Goal: Task Accomplishment & Management: Use online tool/utility

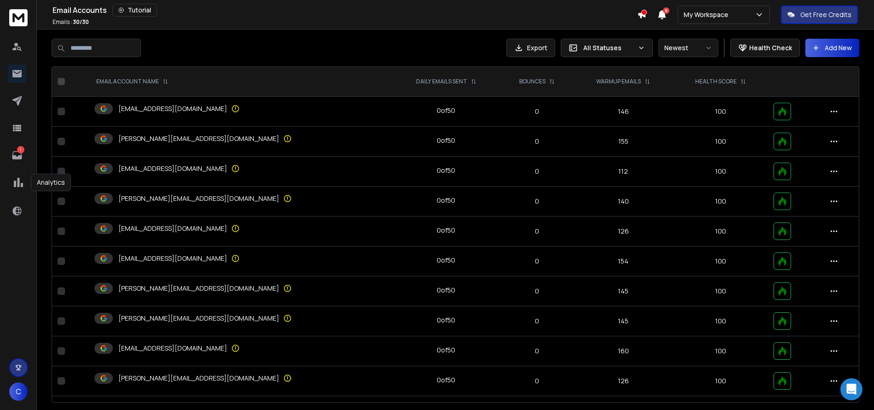
click at [21, 164] on div "1" at bounding box center [18, 157] width 21 height 22
click at [19, 160] on icon at bounding box center [17, 155] width 11 height 11
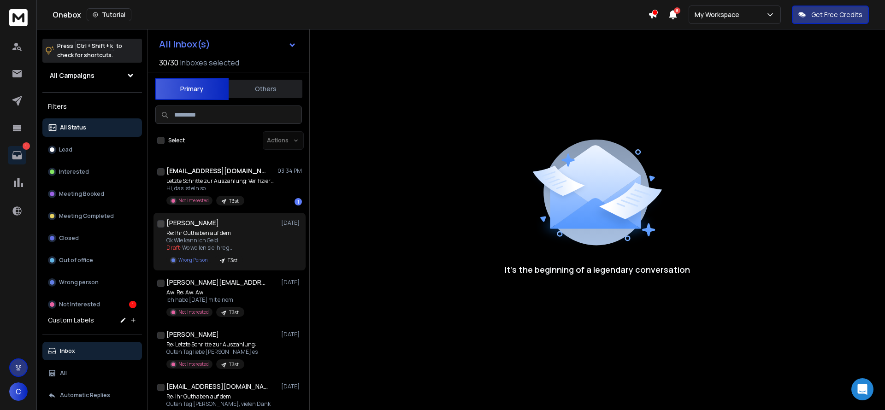
click at [223, 235] on p "Re: Ihr Guthaben auf dem" at bounding box center [204, 232] width 76 height 7
